Goal: Task Accomplishment & Management: Manage account settings

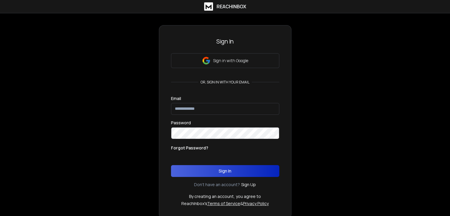
click at [191, 106] on input "email" at bounding box center [225, 109] width 108 height 12
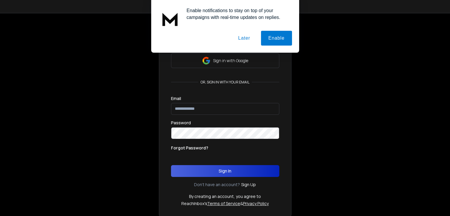
type input "**********"
click at [244, 38] on button "Later" at bounding box center [244, 38] width 27 height 15
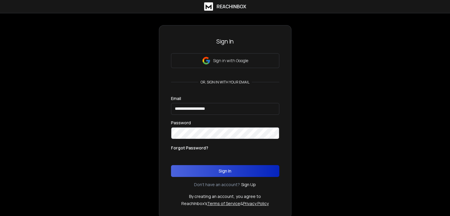
click at [228, 169] on button "Sign In" at bounding box center [225, 171] width 108 height 12
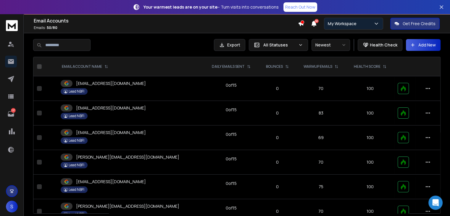
click at [339, 25] on p "My Workspace" at bounding box center [343, 24] width 31 height 6
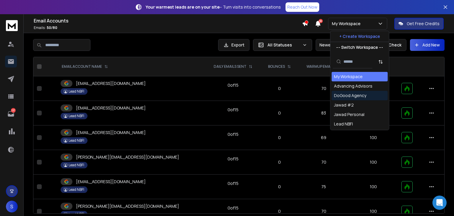
click at [346, 95] on div "DoGood Agency" at bounding box center [350, 96] width 32 height 6
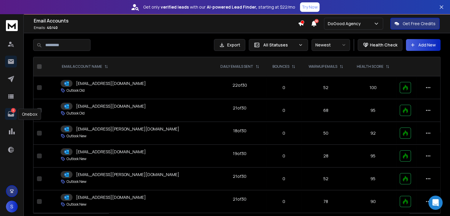
click at [13, 113] on p "5" at bounding box center [13, 110] width 5 height 5
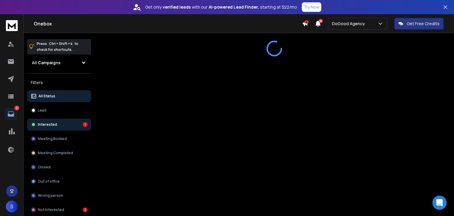
click at [65, 125] on button "Interested 1" at bounding box center [59, 125] width 64 height 12
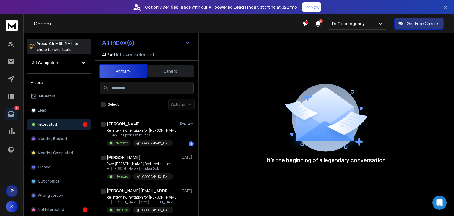
click at [121, 88] on input at bounding box center [147, 88] width 94 height 12
paste input "**********"
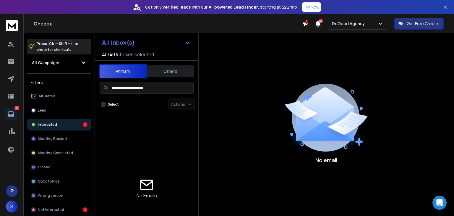
scroll to position [30, 0]
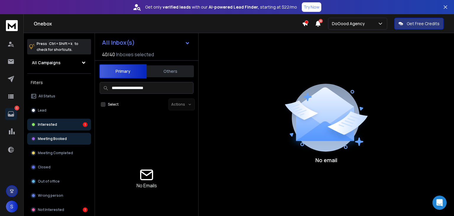
type input "**********"
click at [62, 138] on p "Meeting Booked" at bounding box center [52, 138] width 29 height 5
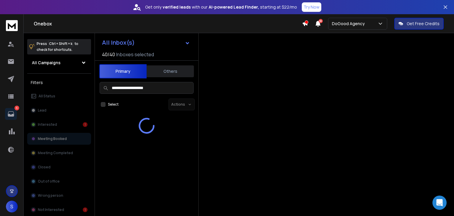
scroll to position [0, 0]
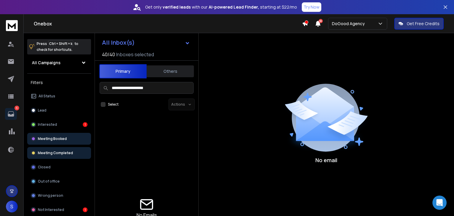
click at [60, 156] on button "Meeting Completed" at bounding box center [59, 153] width 64 height 12
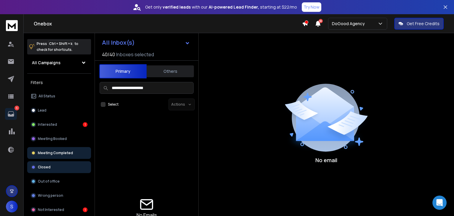
click at [56, 170] on button "Closed" at bounding box center [59, 167] width 64 height 12
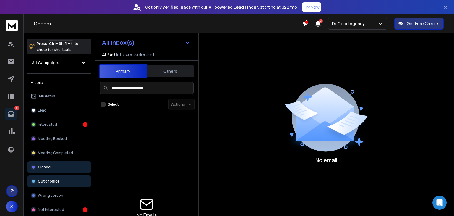
click at [54, 182] on p "Out of office" at bounding box center [49, 181] width 22 height 5
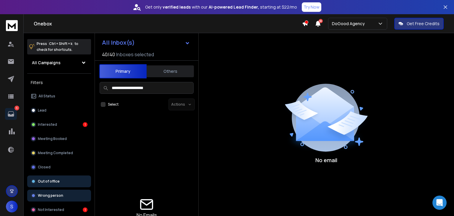
click at [52, 194] on p "Wrong person" at bounding box center [50, 195] width 25 height 5
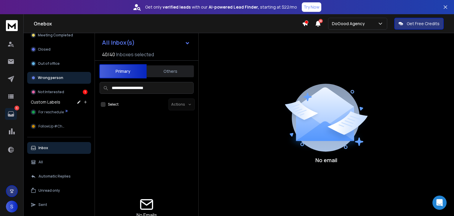
scroll to position [118, 0]
click at [61, 90] on p "Not Interested" at bounding box center [51, 91] width 26 height 5
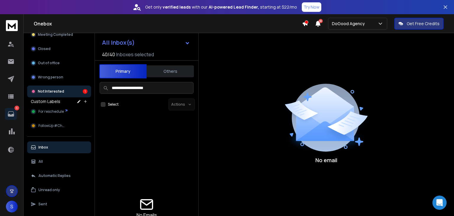
click at [54, 111] on span "For reschedule" at bounding box center [50, 111] width 25 height 5
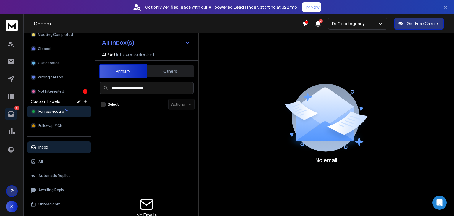
click at [150, 88] on input "**********" at bounding box center [147, 88] width 94 height 12
click at [164, 90] on input "**********" at bounding box center [147, 88] width 94 height 12
click at [53, 123] on div "FollowUp #Chat" at bounding box center [49, 125] width 37 height 5
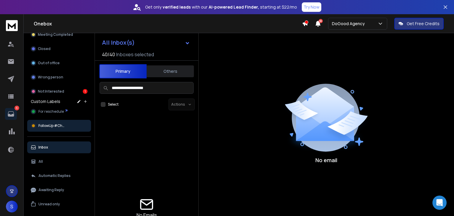
click at [157, 88] on input "**********" at bounding box center [147, 88] width 94 height 12
click at [52, 160] on button "All" at bounding box center [59, 162] width 64 height 12
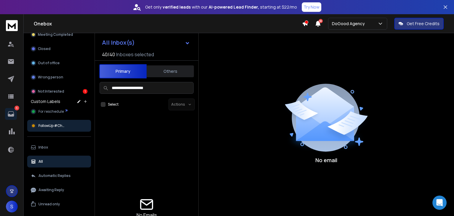
click at [167, 86] on input "**********" at bounding box center [147, 88] width 94 height 12
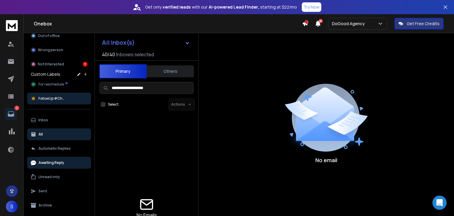
click at [59, 160] on p "Awaiting Reply" at bounding box center [51, 162] width 26 height 5
click at [166, 86] on input "**********" at bounding box center [147, 88] width 94 height 12
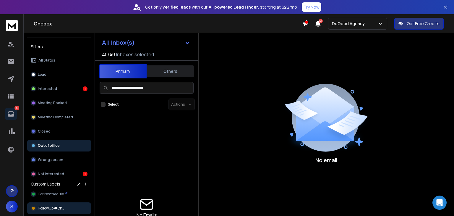
scroll to position [0, 0]
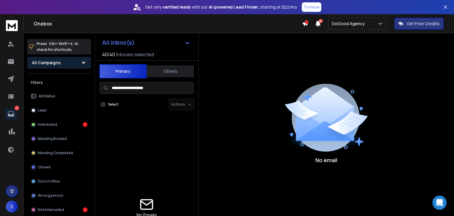
click at [71, 67] on button "All Campaigns" at bounding box center [59, 63] width 64 height 12
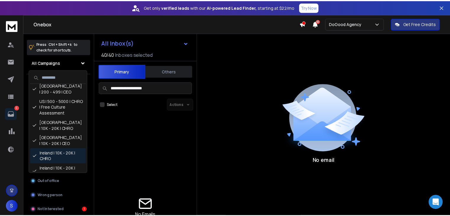
scroll to position [118, 0]
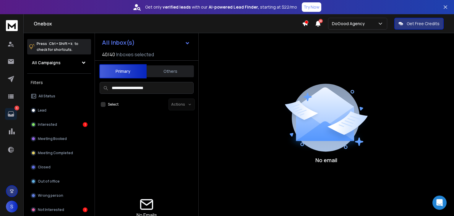
drag, startPoint x: 163, startPoint y: 89, endPoint x: 96, endPoint y: 91, distance: 67.4
click at [96, 91] on div "**********" at bounding box center [146, 178] width 103 height 196
click at [11, 82] on icon at bounding box center [10, 78] width 7 height 7
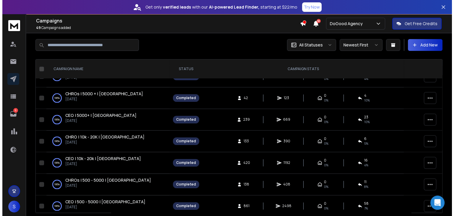
scroll to position [650, 0]
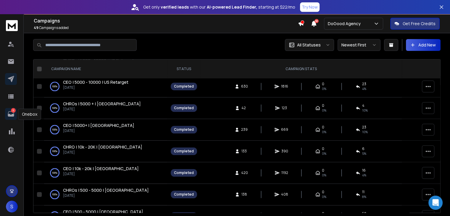
click at [12, 113] on p "5" at bounding box center [13, 110] width 5 height 5
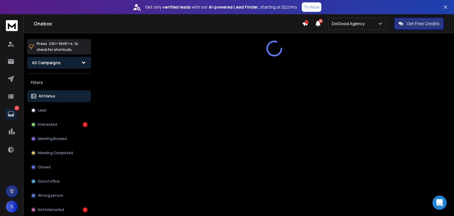
click at [72, 66] on button "All Campaigns" at bounding box center [59, 63] width 64 height 12
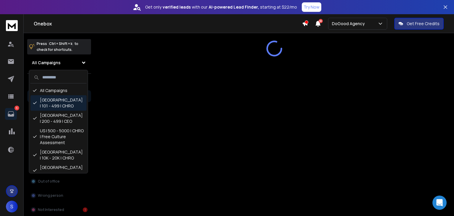
click at [67, 102] on div "USA | 101 - 499 | CHRO" at bounding box center [58, 102] width 56 height 15
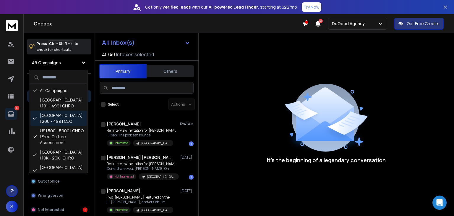
click at [65, 113] on div "USA | 200 - 499 | CEO" at bounding box center [58, 118] width 56 height 15
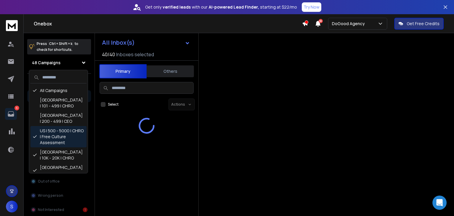
drag, startPoint x: 65, startPoint y: 122, endPoint x: 64, endPoint y: 127, distance: 4.8
click at [65, 126] on div "US | 500 - 5000 | CHRO | Free Culture Assessment" at bounding box center [58, 136] width 56 height 21
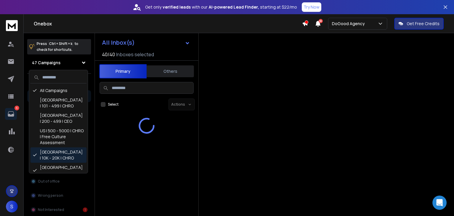
click at [59, 147] on div "Singapore | 10K - 20K | CHRO" at bounding box center [58, 154] width 56 height 15
click at [60, 163] on div "Singapore | 10K - 20K | CEO" at bounding box center [58, 170] width 56 height 15
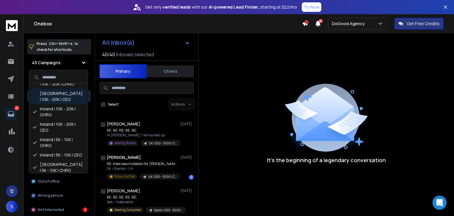
scroll to position [59, 0]
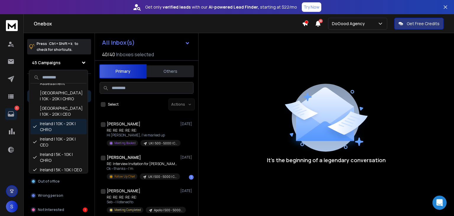
click at [60, 119] on div "Ireland | 10K - 20K | CHRO" at bounding box center [58, 126] width 56 height 15
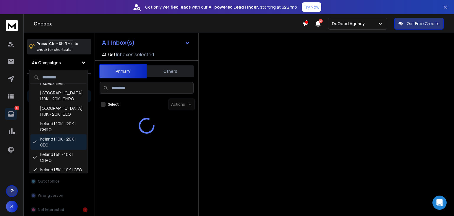
click at [61, 134] on div "Ireland | 10K - 20K | CEO" at bounding box center [58, 141] width 56 height 15
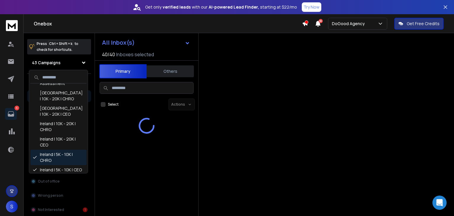
click at [61, 150] on div "Ireland | 5K - 10K | CHRO" at bounding box center [58, 157] width 56 height 15
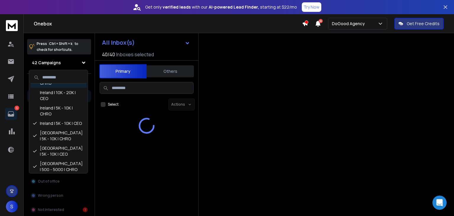
scroll to position [118, 0]
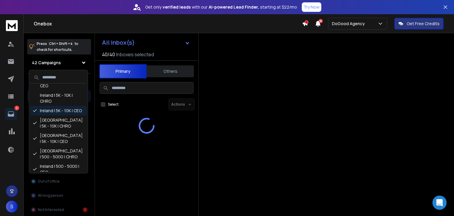
click at [60, 106] on div "Ireland | 5K - 10K | CEO" at bounding box center [58, 110] width 56 height 9
click at [57, 115] on div "Singapore | 5K - 10K | CHRO" at bounding box center [58, 122] width 56 height 15
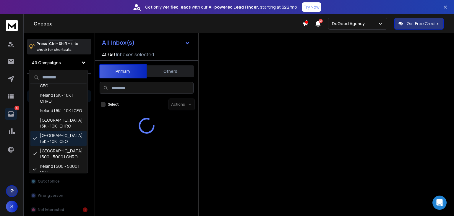
click at [57, 131] on div "Singapore | 5K - 10K | CEO" at bounding box center [58, 138] width 56 height 15
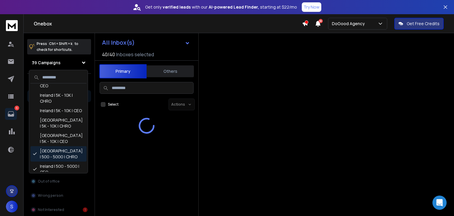
click at [57, 146] on div "Singapore | 500 - 5000 | CHRO" at bounding box center [58, 153] width 56 height 15
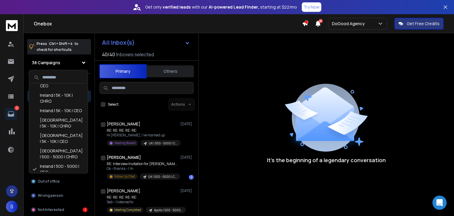
scroll to position [148, 0]
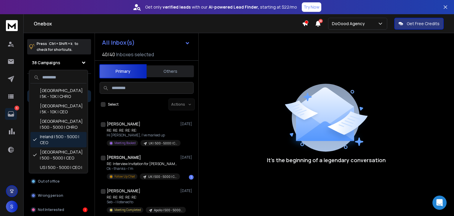
click at [58, 132] on div "Ireland | 500 - 5000 | CEO" at bounding box center [58, 139] width 56 height 15
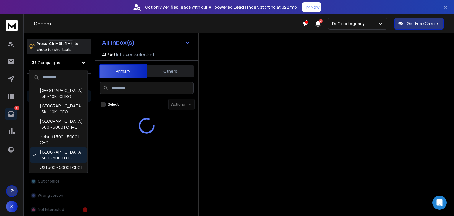
click at [61, 147] on div "Singapore | 500 - 5000 | CEO" at bounding box center [58, 154] width 56 height 15
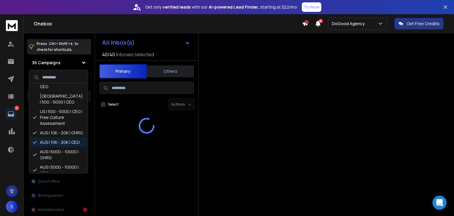
scroll to position [207, 0]
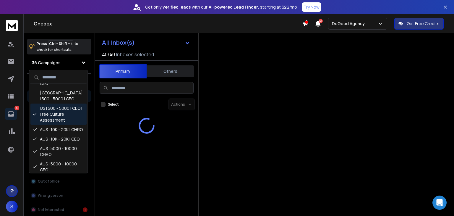
click at [64, 104] on div "US | 500 - 5000 | CEO | Free Culture Assessment" at bounding box center [58, 113] width 56 height 21
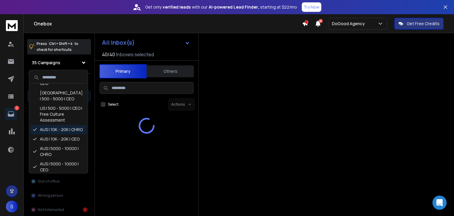
click at [65, 125] on div "AUS | 10K - 20K | CHRO" at bounding box center [58, 129] width 56 height 9
click at [64, 134] on div "AUS | 10K - 20K | CEO" at bounding box center [58, 138] width 56 height 9
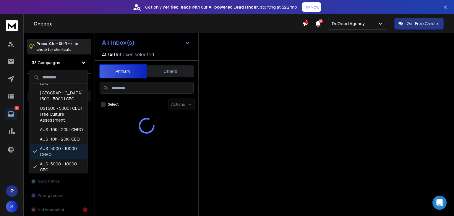
click at [57, 144] on div "AUS | 5000 - 10000 | CHRO" at bounding box center [58, 151] width 56 height 15
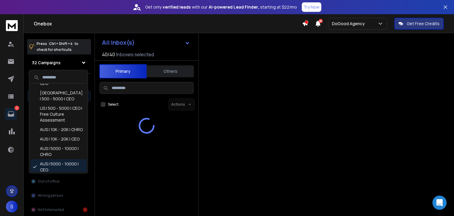
click at [54, 159] on div "AUS | 5000 - 10000 | CEO" at bounding box center [58, 166] width 56 height 15
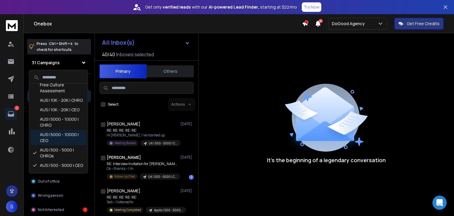
scroll to position [237, 0]
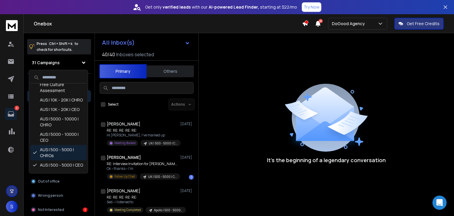
click at [55, 145] on div "AUS | 500 - 5000 | CHROs" at bounding box center [58, 152] width 56 height 15
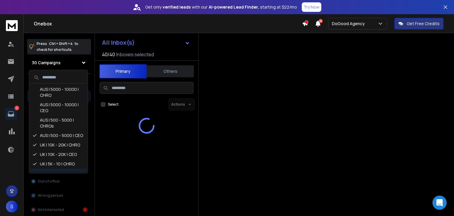
scroll to position [296, 0]
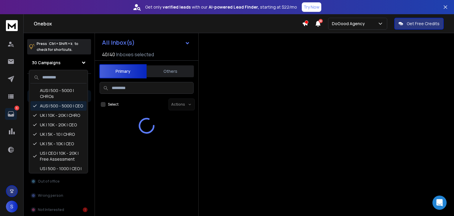
click at [56, 101] on div "AUS | 500 - 5000 | CEO" at bounding box center [58, 105] width 56 height 9
click at [51, 111] on div "UK | 10K - 20K | CHRO" at bounding box center [58, 115] width 56 height 9
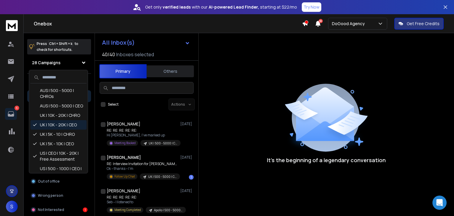
click at [54, 120] on div "UK | 10K - 20K | CEO" at bounding box center [58, 124] width 56 height 9
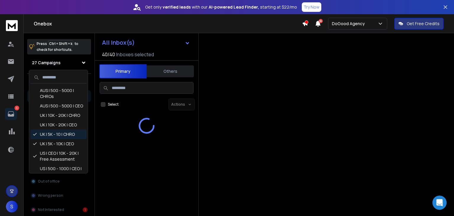
click at [53, 129] on div "UK | 5K - 10 | CHRO" at bounding box center [58, 133] width 56 height 9
click at [54, 139] on div "UK | 5K - 10K | CEO" at bounding box center [58, 143] width 56 height 9
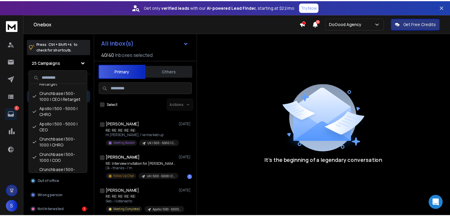
scroll to position [623, 0]
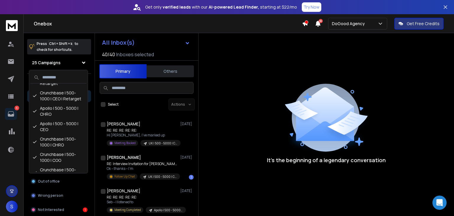
click at [142, 90] on input at bounding box center [147, 88] width 94 height 12
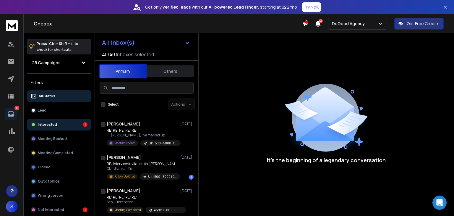
paste input "**********"
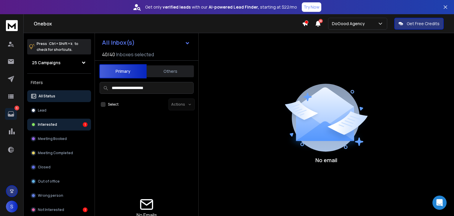
type input "**********"
click at [70, 124] on button "Interested 1" at bounding box center [59, 125] width 64 height 12
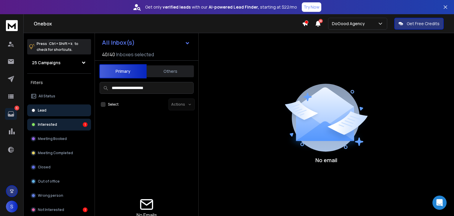
click at [67, 113] on button "Lead" at bounding box center [59, 110] width 64 height 12
click at [161, 91] on input "**********" at bounding box center [147, 88] width 94 height 12
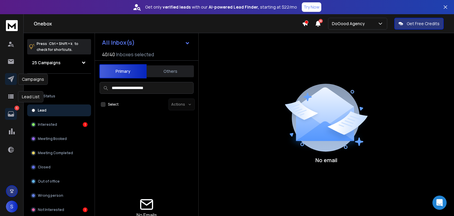
click at [13, 82] on icon at bounding box center [10, 78] width 7 height 7
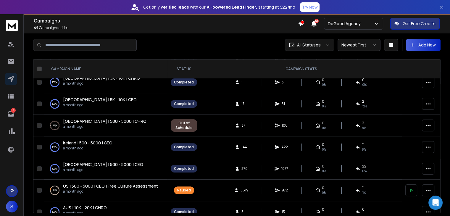
scroll to position [207, 0]
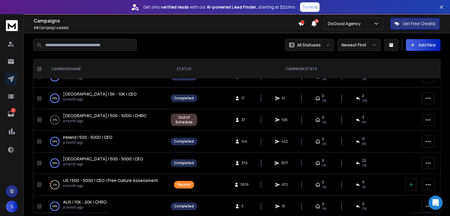
click at [68, 44] on input at bounding box center [84, 45] width 103 height 12
paste input "**********"
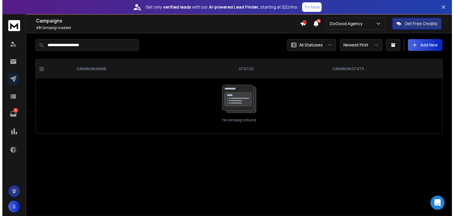
scroll to position [0, 0]
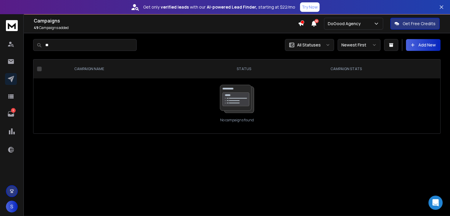
type input "*"
click at [8, 130] on icon at bounding box center [11, 131] width 9 height 9
